Goal: Information Seeking & Learning: Check status

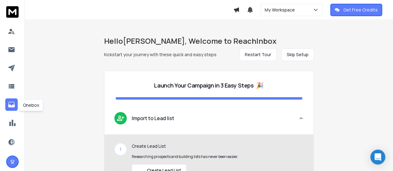
click at [12, 104] on icon at bounding box center [11, 104] width 7 height 7
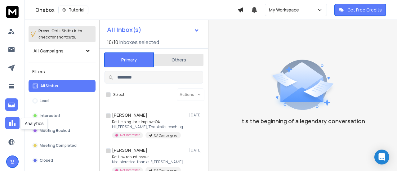
click at [18, 121] on link at bounding box center [12, 123] width 14 height 14
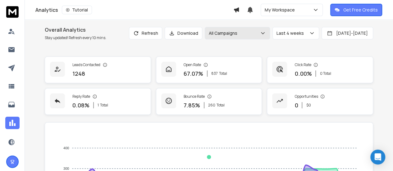
click at [215, 34] on p "All Campaigns" at bounding box center [224, 33] width 31 height 6
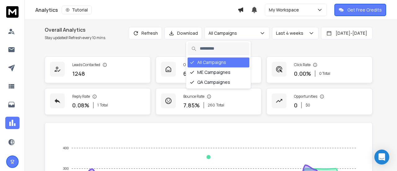
click at [208, 63] on div "All Campaigns" at bounding box center [219, 62] width 62 height 10
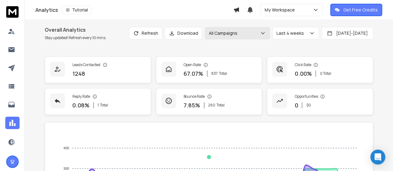
click at [209, 33] on p "All Campaigns" at bounding box center [224, 33] width 31 height 6
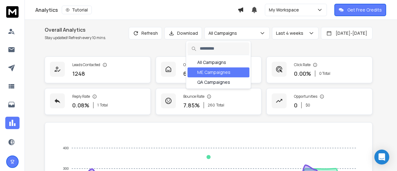
click at [214, 74] on div "ME Campaignes" at bounding box center [219, 72] width 62 height 10
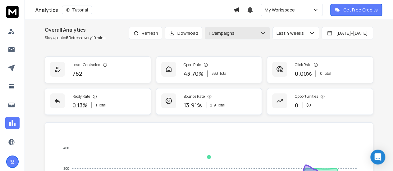
click at [206, 30] on button "1 Campaigns" at bounding box center [237, 33] width 65 height 12
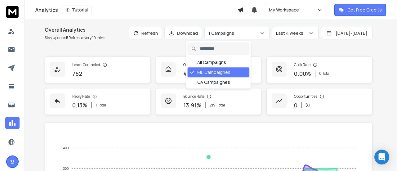
click at [208, 74] on div "ME Campaignes" at bounding box center [219, 72] width 62 height 10
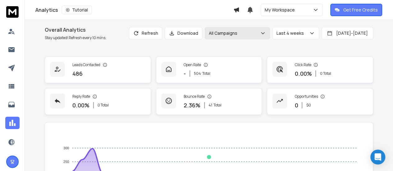
click at [209, 32] on p "All Campaigns" at bounding box center [224, 33] width 31 height 6
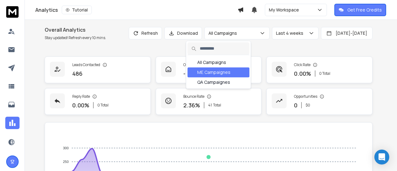
click at [211, 73] on div "ME Campaignes" at bounding box center [219, 72] width 62 height 10
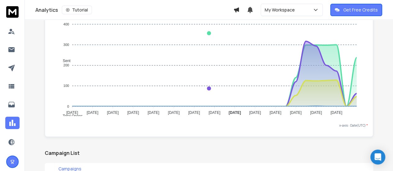
scroll to position [179, 0]
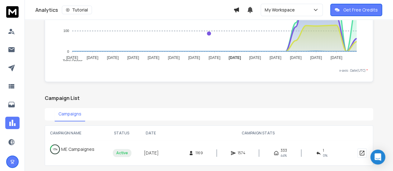
click at [154, 126] on th "DATE" at bounding box center [150, 133] width 27 height 15
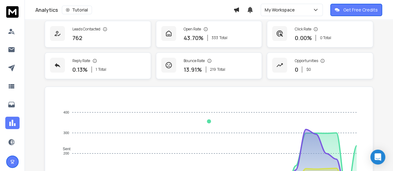
scroll to position [0, 0]
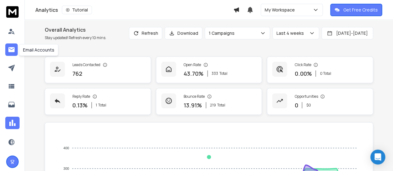
click at [12, 51] on icon at bounding box center [11, 49] width 6 height 5
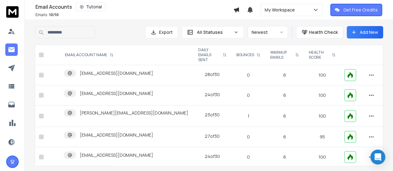
click at [113, 26] on div at bounding box center [88, 32] width 107 height 12
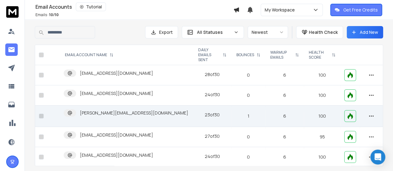
scroll to position [104, 0]
